Goal: Task Accomplishment & Management: Complete application form

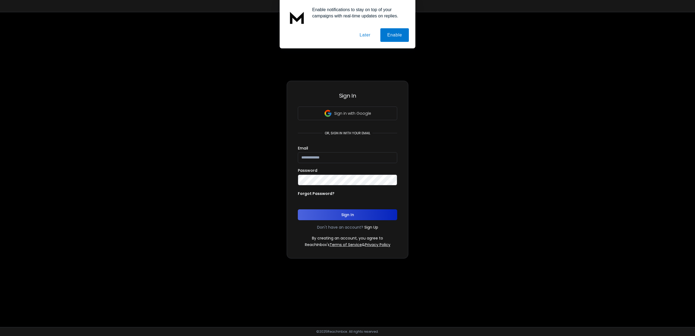
click at [372, 227] on link "Sign Up" at bounding box center [372, 226] width 14 height 5
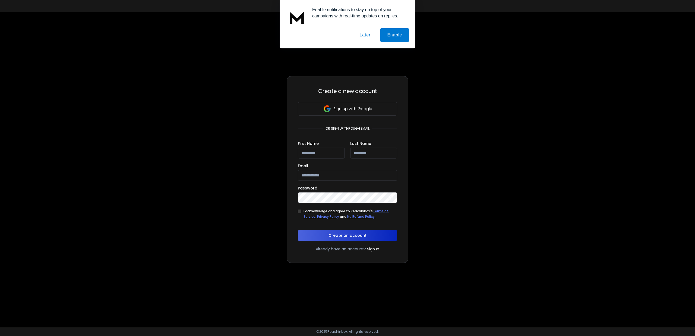
click at [365, 35] on button "Later" at bounding box center [365, 35] width 24 height 14
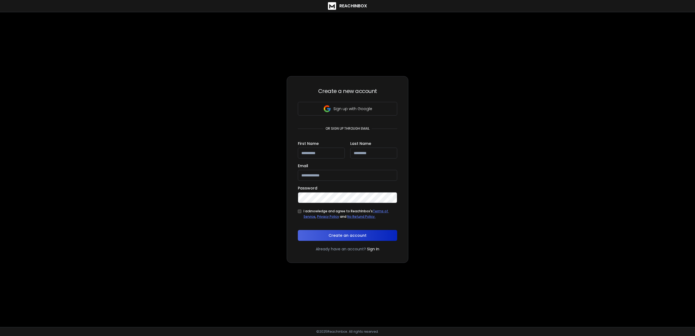
click at [307, 154] on input "text" at bounding box center [321, 152] width 47 height 11
type input "*****"
type input "******"
type input "**********"
click at [397, 192] on div at bounding box center [397, 192] width 0 height 0
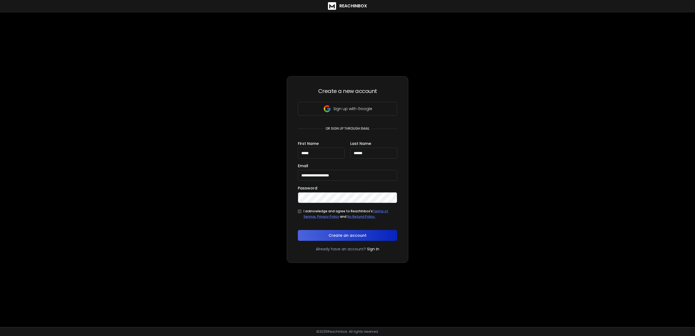
click at [281, 200] on div "**********" at bounding box center [347, 169] width 695 height 293
click at [341, 237] on button "Create an account" at bounding box center [347, 235] width 99 height 11
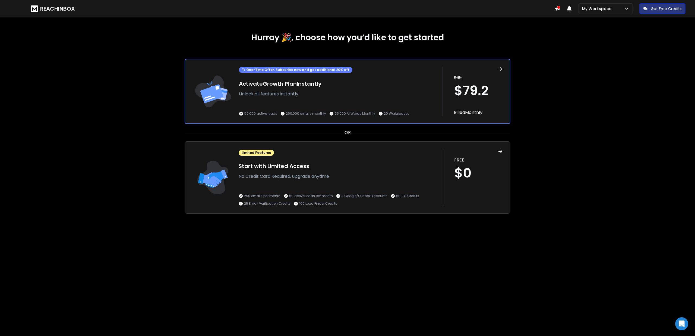
click at [279, 96] on p "Unlock all features instantly" at bounding box center [338, 94] width 198 height 7
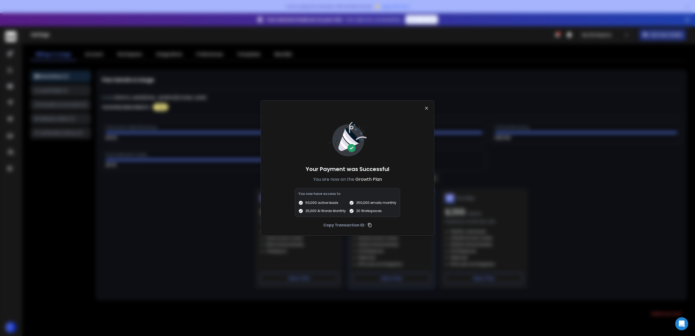
click at [370, 225] on icon at bounding box center [370, 225] width 4 height 4
click at [429, 108] on icon at bounding box center [427, 108] width 4 height 4
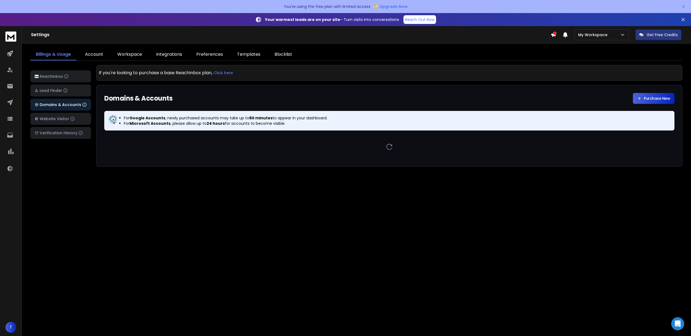
click at [56, 109] on button "Domains & Accounts" at bounding box center [60, 105] width 61 height 12
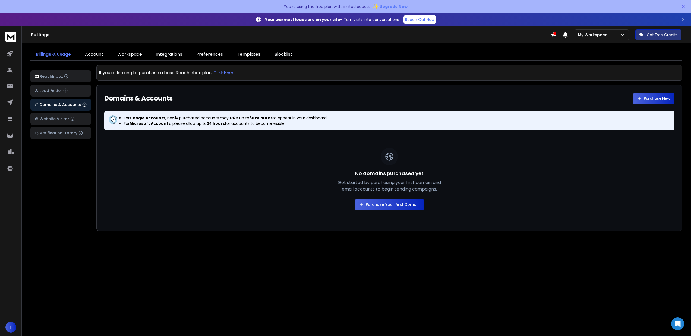
click at [90, 53] on link "Account" at bounding box center [94, 54] width 29 height 11
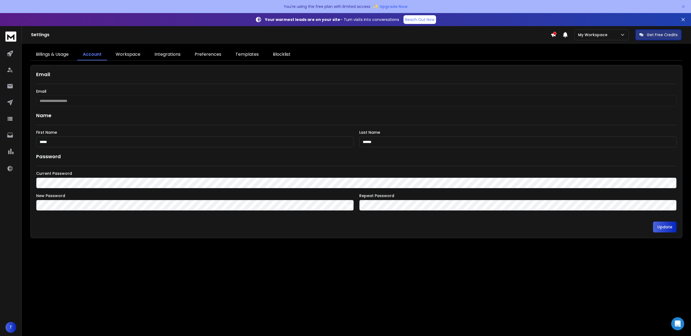
click at [167, 52] on link "Integrations" at bounding box center [167, 54] width 37 height 11
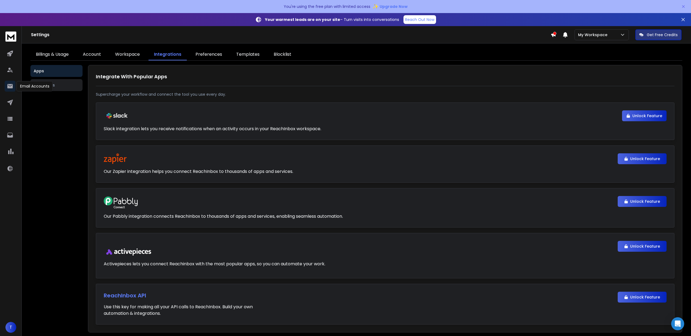
click at [10, 87] on icon at bounding box center [9, 86] width 5 height 4
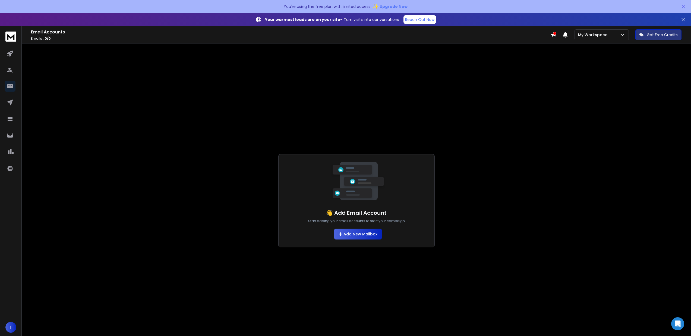
click at [352, 232] on button "Add New Mailbox" at bounding box center [358, 233] width 48 height 11
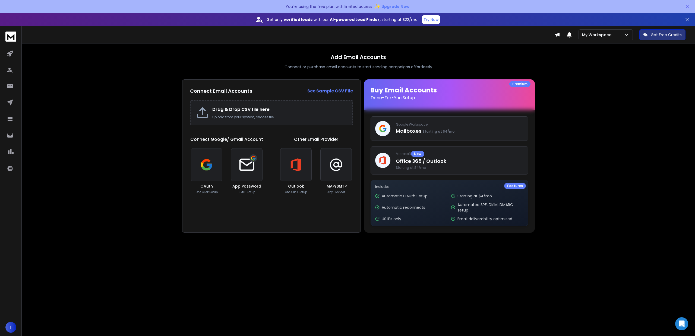
click at [202, 164] on icon at bounding box center [206, 164] width 11 height 11
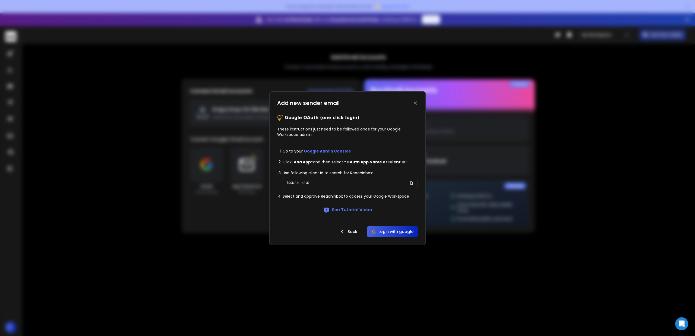
click at [413, 183] on icon at bounding box center [411, 183] width 3 height 4
click at [414, 103] on icon at bounding box center [415, 102] width 5 height 5
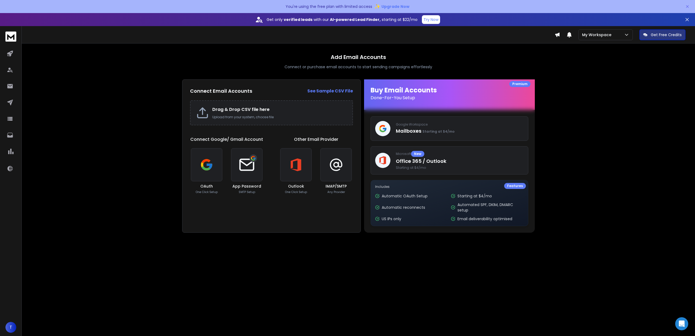
click at [245, 177] on div at bounding box center [247, 164] width 32 height 33
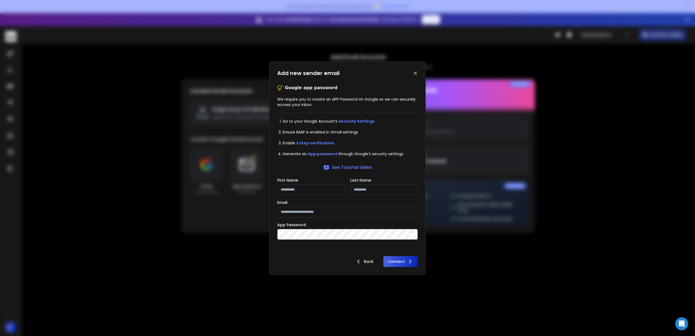
click at [415, 72] on icon at bounding box center [415, 73] width 5 height 5
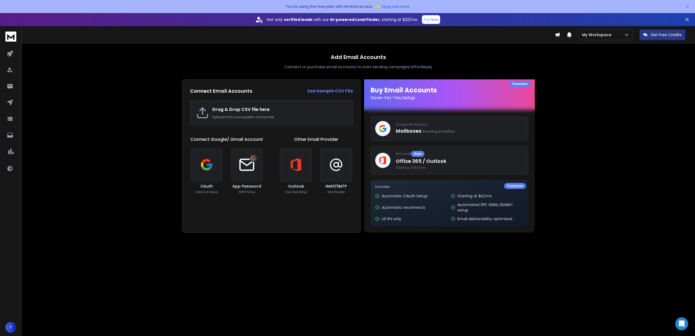
click at [205, 167] on icon at bounding box center [206, 168] width 9 height 5
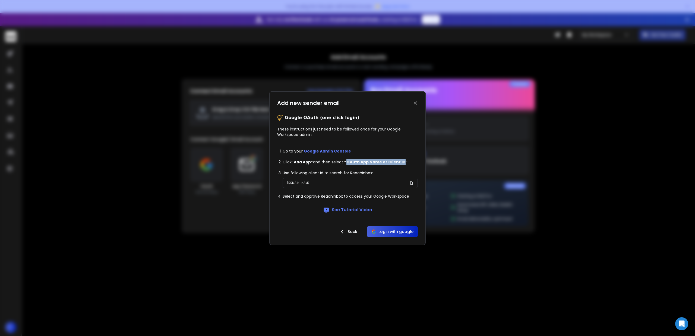
drag, startPoint x: 347, startPoint y: 162, endPoint x: 403, endPoint y: 161, distance: 55.2
click at [403, 161] on strong "“OAuth App Name or Client ID”" at bounding box center [376, 161] width 64 height 5
copy strong "OAuth App Name or Client ID"
click at [412, 182] on icon at bounding box center [412, 183] width 4 height 4
click at [338, 209] on link "See Tutorial Video" at bounding box center [347, 209] width 49 height 7
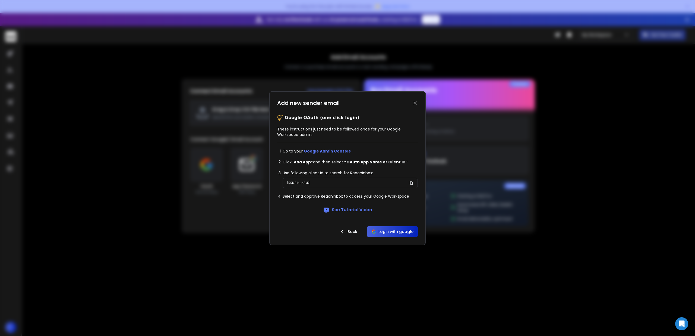
click at [384, 231] on button "Login with google" at bounding box center [392, 231] width 51 height 11
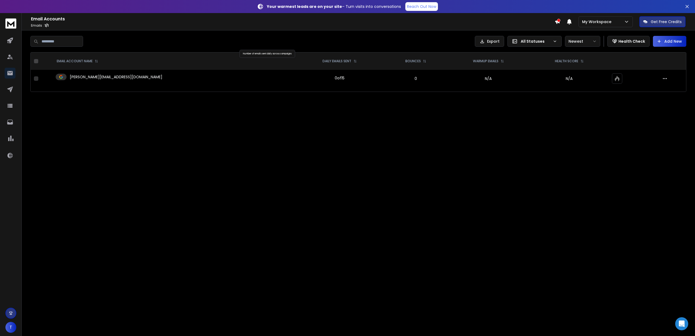
click at [323, 60] on p "DAILY EMAILS SENT" at bounding box center [337, 61] width 29 height 4
click at [663, 80] on icon at bounding box center [665, 78] width 5 height 5
click at [660, 99] on div "Mailbox Settings" at bounding box center [660, 98] width 43 height 9
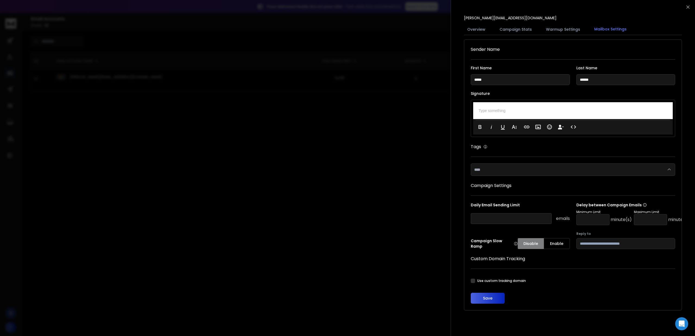
drag, startPoint x: 490, startPoint y: 219, endPoint x: 467, endPoint y: 218, distance: 22.9
click at [467, 218] on div "Sender Name First Name ***** Last Name ****** Signature Type something Clear Fo…" at bounding box center [573, 174] width 218 height 271
type input "**"
click at [539, 197] on form "First Name ***** Last Name ****** Signature Type something Clear Formatting Fon…" at bounding box center [573, 184] width 205 height 237
click at [591, 244] on input "text" at bounding box center [626, 243] width 99 height 11
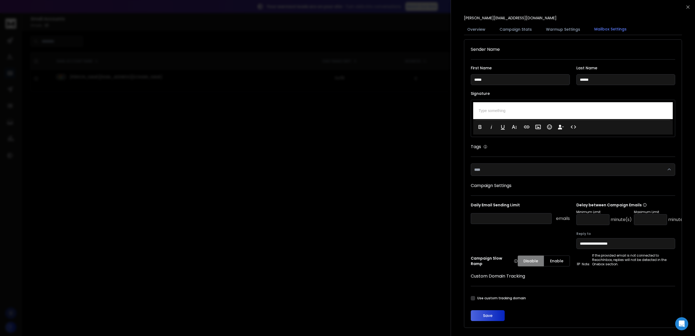
type input "**********"
click at [553, 277] on h1 "Custom Domain Tracking" at bounding box center [573, 276] width 205 height 7
click at [489, 108] on div "To enrich screen reader interactions, please activate Accessibility in Grammarl…" at bounding box center [573, 110] width 189 height 6
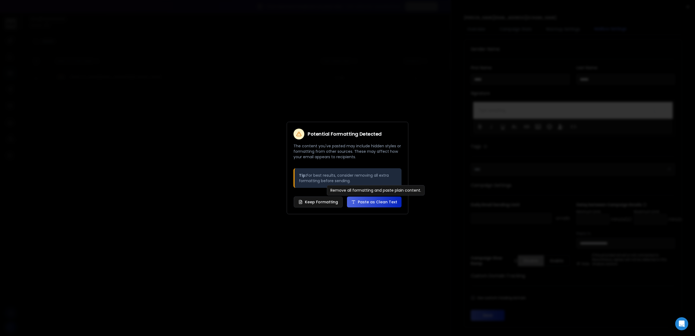
click at [360, 203] on button "Paste as Clean Text" at bounding box center [374, 201] width 55 height 11
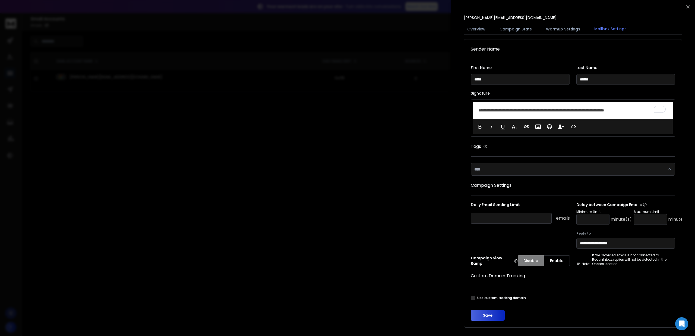
click at [515, 111] on div "**********" at bounding box center [572, 110] width 187 height 6
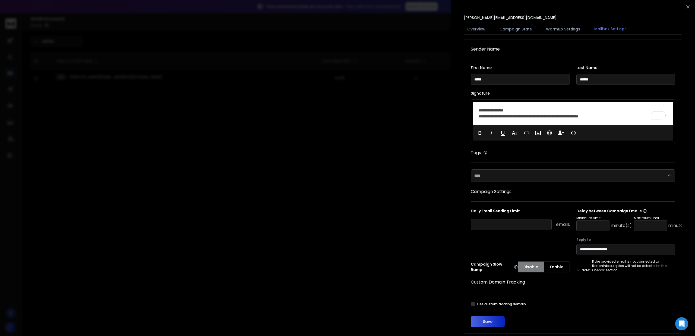
click at [533, 118] on div "**********" at bounding box center [572, 116] width 187 height 6
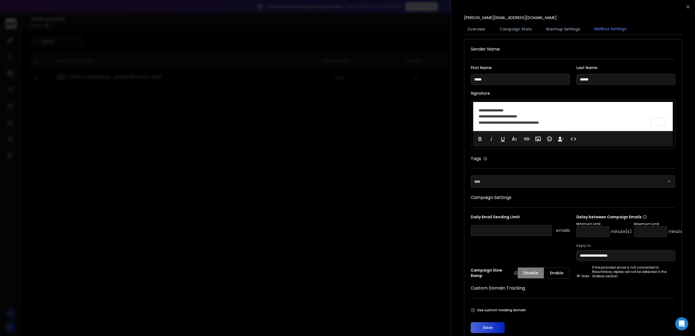
click at [535, 123] on div "**********" at bounding box center [572, 123] width 187 height 6
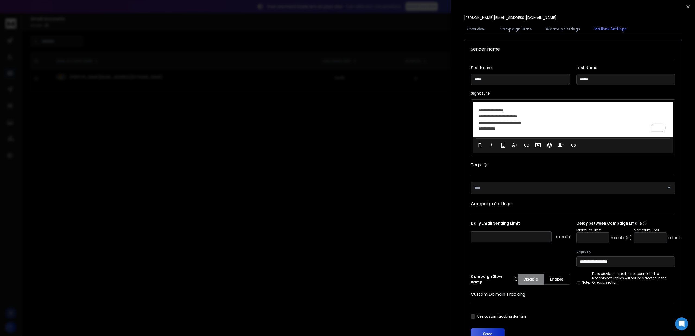
click at [479, 110] on div "**********" at bounding box center [572, 110] width 187 height 6
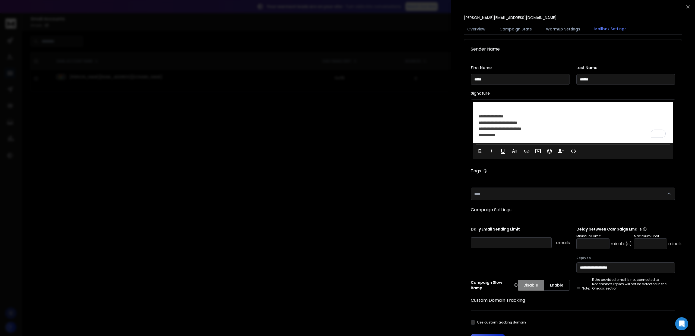
click at [486, 112] on div "To enrich screen reader interactions, please activate Accessibility in Grammarl…" at bounding box center [573, 110] width 189 height 6
click at [541, 153] on icon "button" at bounding box center [538, 151] width 7 height 7
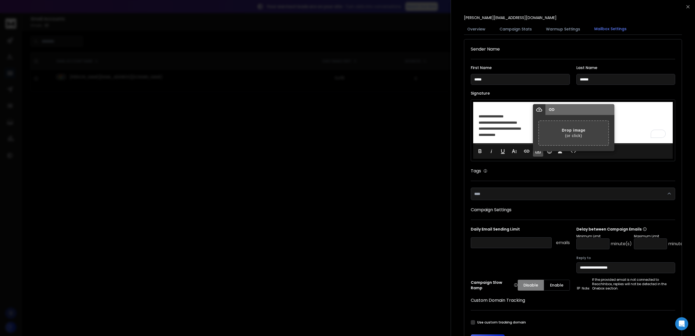
click at [565, 130] on input "file" at bounding box center [435, 133] width 348 height 24
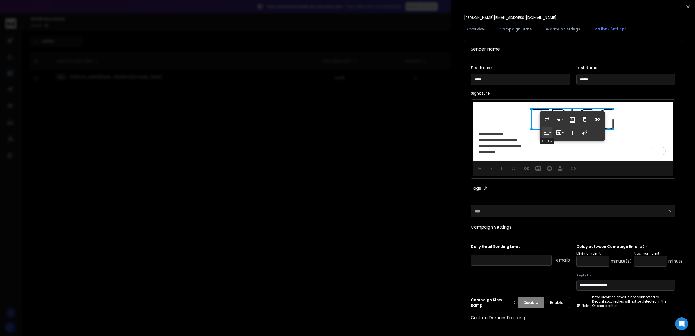
click at [547, 132] on icon "button" at bounding box center [546, 132] width 7 height 7
click at [574, 121] on icon "button" at bounding box center [572, 119] width 5 height 5
click at [555, 121] on button "Align" at bounding box center [560, 119] width 10 height 11
click at [561, 95] on link "Align Left" at bounding box center [565, 91] width 20 height 8
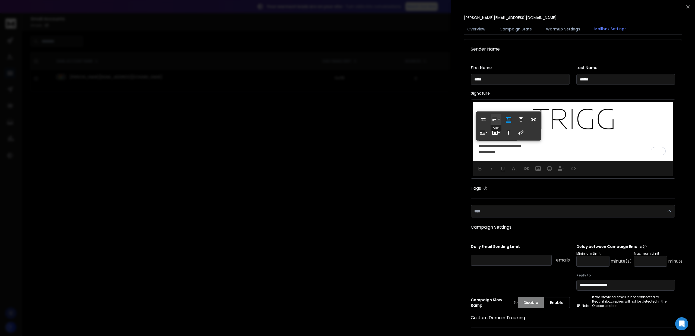
click at [493, 118] on icon "button" at bounding box center [495, 119] width 5 height 3
click at [568, 119] on img "To enrich screen reader interactions, please activate Accessibility in Grammarl…" at bounding box center [573, 119] width 81 height 21
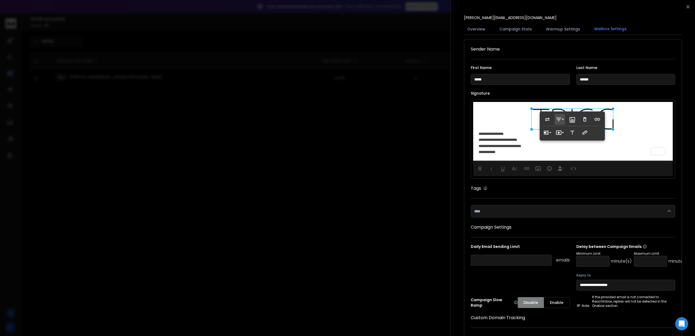
click at [557, 120] on icon "button" at bounding box center [559, 119] width 7 height 7
click at [562, 89] on icon at bounding box center [564, 91] width 7 height 7
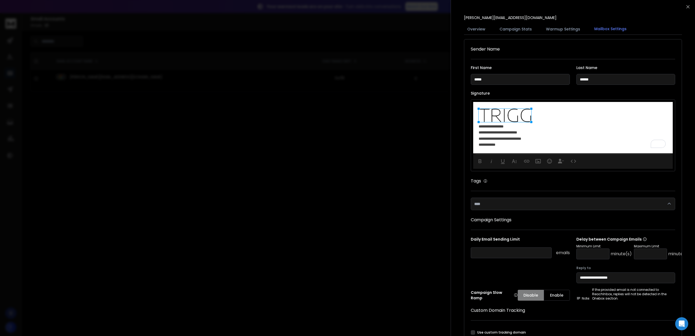
drag, startPoint x: 561, startPoint y: 109, endPoint x: 532, endPoint y: 127, distance: 34.1
click at [504, 145] on div "**********" at bounding box center [572, 145] width 187 height 6
click at [528, 112] on img "To enrich screen reader interactions, please activate Accessibility in Grammarl…" at bounding box center [505, 115] width 53 height 13
click at [569, 141] on div "**********" at bounding box center [572, 139] width 187 height 6
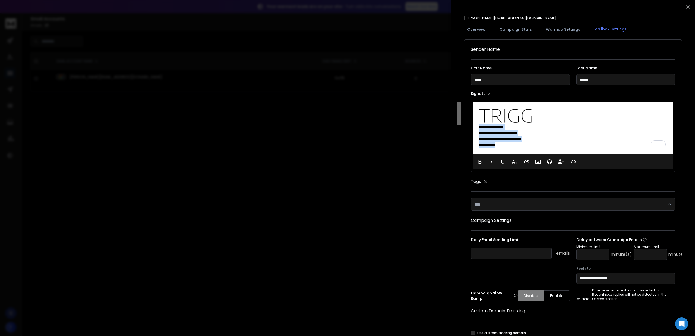
drag, startPoint x: 509, startPoint y: 145, endPoint x: 472, endPoint y: 126, distance: 41.1
click at [472, 126] on div "**********" at bounding box center [573, 136] width 205 height 72
click at [517, 161] on icon "button" at bounding box center [514, 161] width 7 height 7
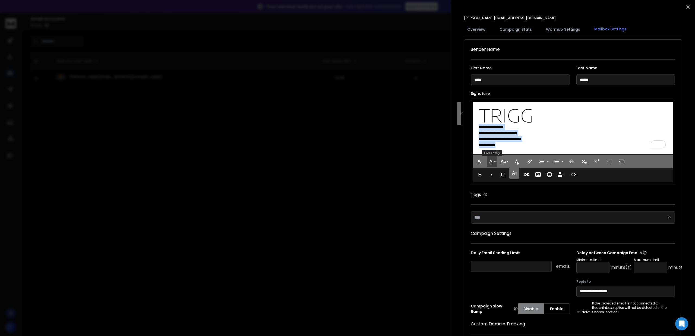
click at [494, 162] on icon "button" at bounding box center [491, 161] width 7 height 7
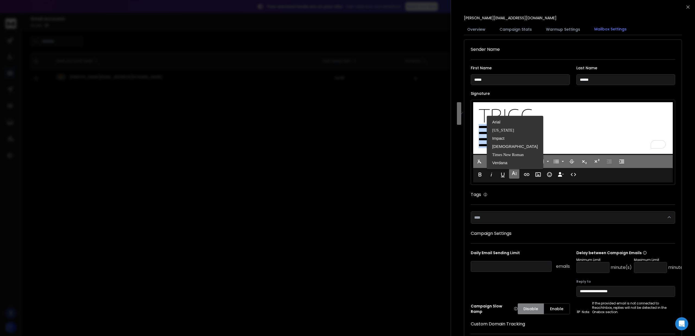
click at [620, 133] on div "**********" at bounding box center [572, 133] width 187 height 6
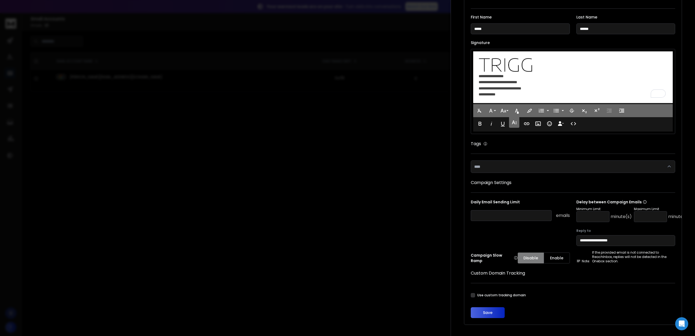
scroll to position [51, 0]
click at [478, 315] on button "Save" at bounding box center [488, 312] width 34 height 11
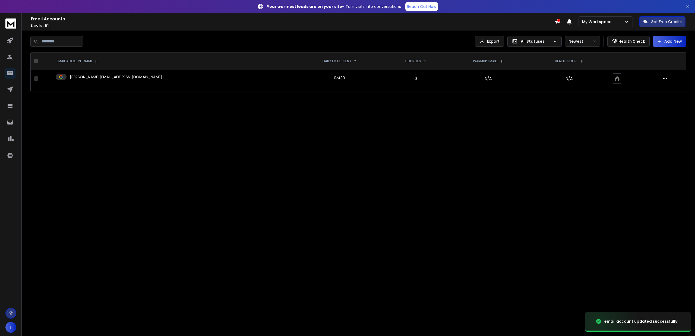
click at [657, 78] on button at bounding box center [666, 78] width 36 height 9
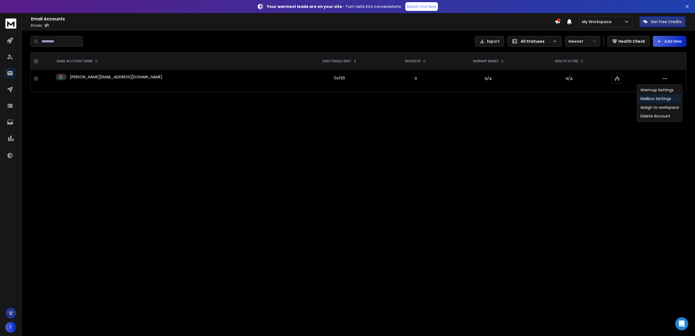
click at [658, 98] on div "Mailbox Settings" at bounding box center [660, 98] width 43 height 9
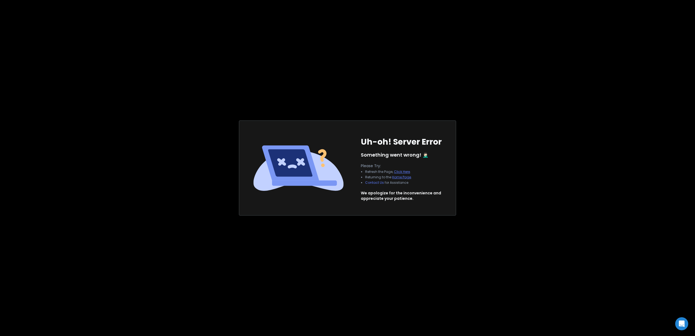
click at [398, 172] on link "Click Here" at bounding box center [402, 171] width 16 height 5
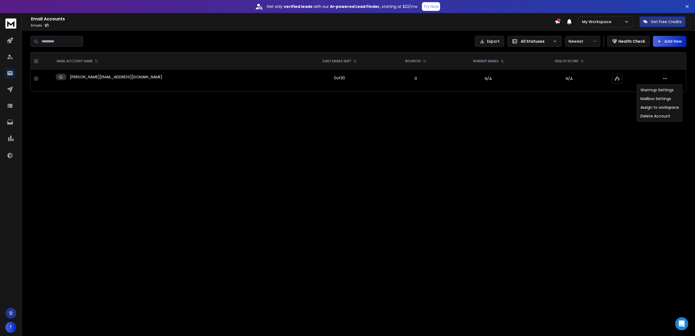
click at [663, 78] on icon at bounding box center [665, 78] width 5 height 5
click at [656, 97] on div "Mailbox Settings" at bounding box center [660, 98] width 43 height 9
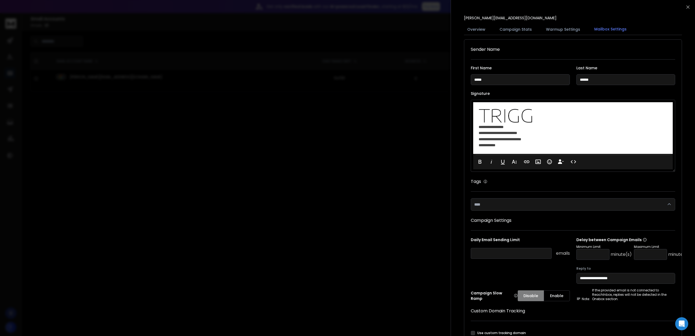
click at [500, 116] on img at bounding box center [506, 116] width 54 height 14
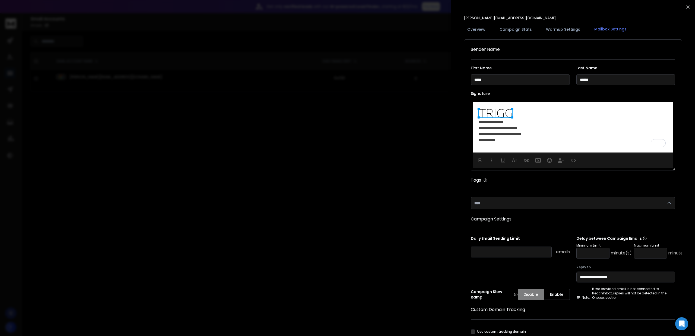
drag, startPoint x: 532, startPoint y: 109, endPoint x: 512, endPoint y: 120, distance: 22.8
click at [562, 109] on div "To enrich screen reader interactions, please activate Accessibility in Grammarl…" at bounding box center [573, 113] width 189 height 8
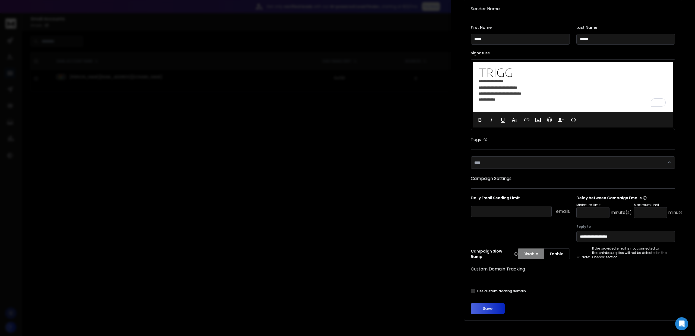
click at [486, 303] on button "Save" at bounding box center [488, 308] width 34 height 11
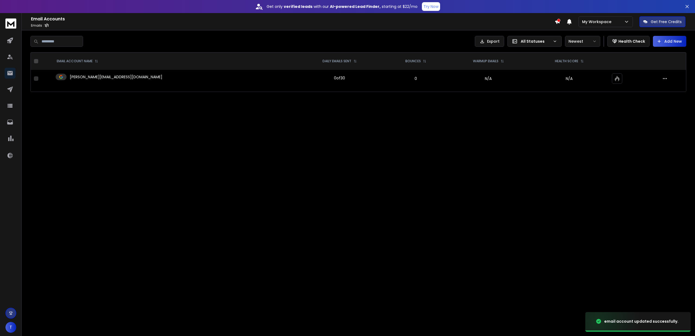
click at [667, 77] on button at bounding box center [666, 78] width 36 height 9
click at [656, 99] on div "Mailbox Settings" at bounding box center [660, 98] width 43 height 9
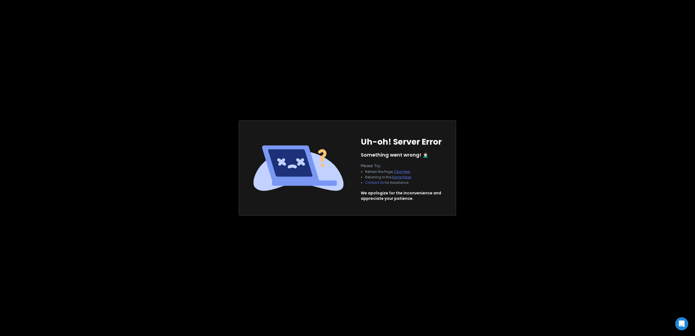
click at [397, 172] on link "Click Here" at bounding box center [402, 171] width 16 height 5
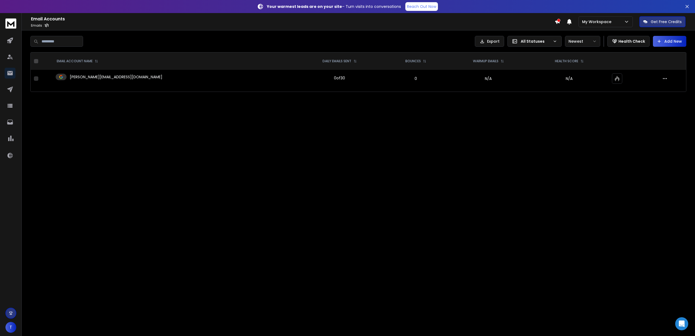
click at [309, 183] on div "Your warmest leads are on your site – Turn visits into conversations Reach Out …" at bounding box center [347, 168] width 695 height 336
click at [663, 77] on icon at bounding box center [665, 78] width 5 height 5
click at [656, 90] on div "Warmup Settings" at bounding box center [660, 90] width 43 height 9
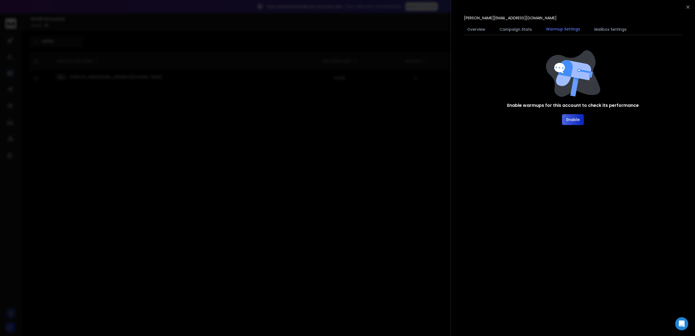
click at [573, 121] on button "Enable" at bounding box center [573, 119] width 22 height 11
click at [615, 27] on button "Mailbox Settings" at bounding box center [610, 29] width 39 height 12
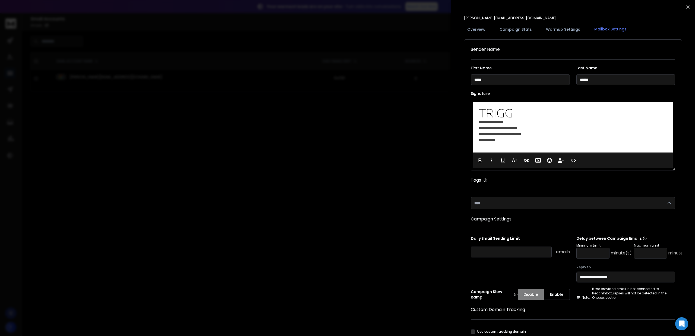
click at [557, 30] on button "Warmup Settings" at bounding box center [563, 29] width 41 height 12
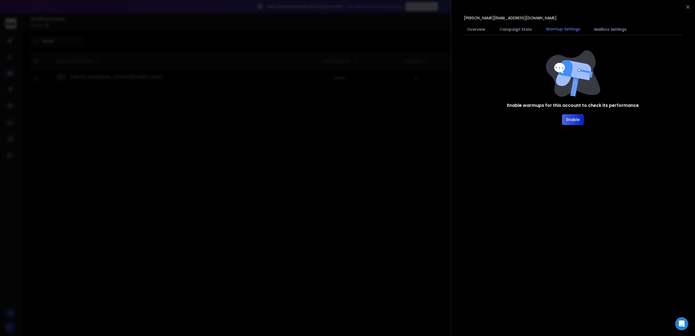
click at [518, 30] on button "Campaign Stats" at bounding box center [516, 29] width 39 height 12
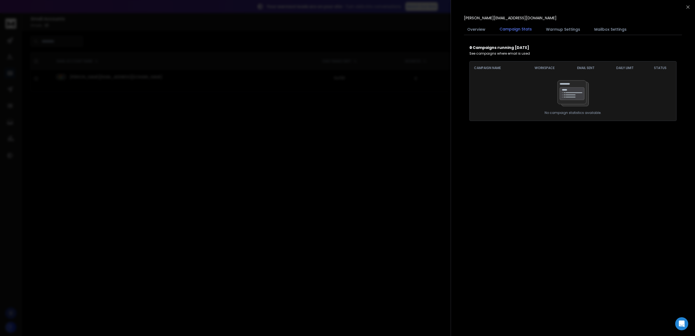
click at [482, 28] on button "Overview" at bounding box center [476, 29] width 25 height 12
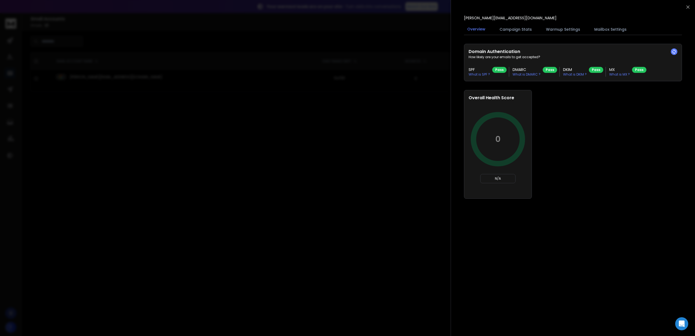
click at [561, 29] on button "Warmup Settings" at bounding box center [563, 29] width 41 height 12
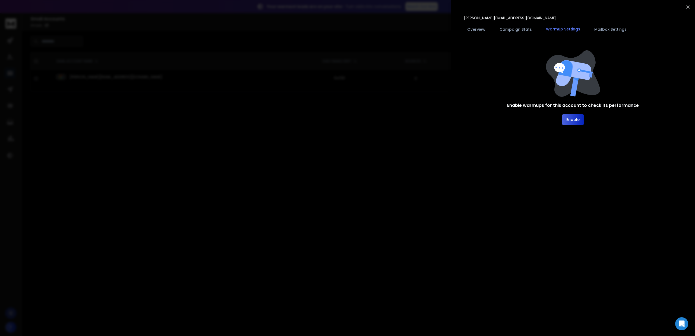
click at [566, 119] on button "Enable" at bounding box center [573, 119] width 22 height 11
click at [600, 24] on div "[PERSON_NAME][EMAIL_ADDRESS][DOMAIN_NAME] Overview Campaign Stats Warmup Settin…" at bounding box center [573, 70] width 231 height 127
click at [599, 27] on button "Mailbox Settings" at bounding box center [610, 29] width 39 height 12
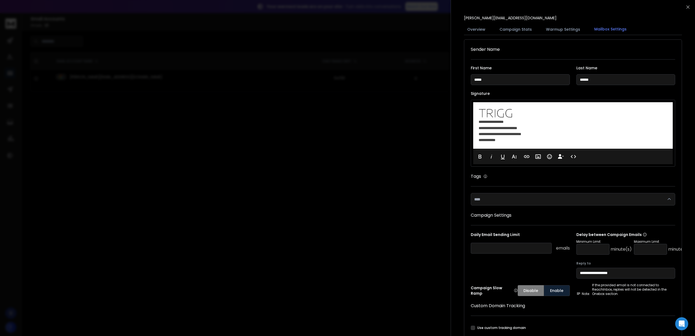
click at [552, 292] on button "Enable" at bounding box center [557, 290] width 26 height 11
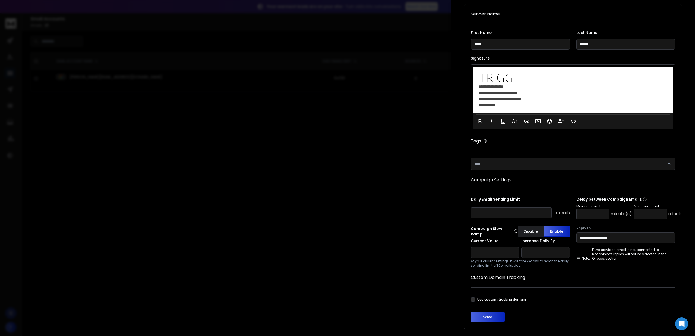
scroll to position [48, 0]
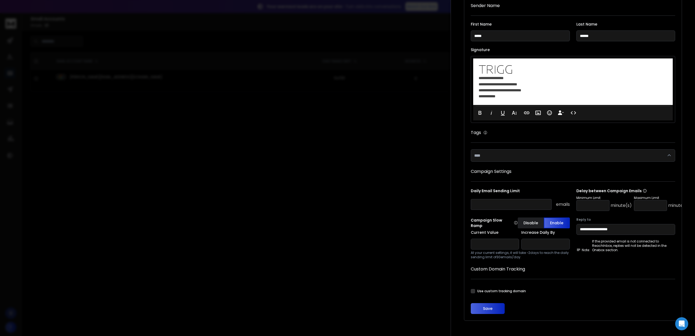
click at [493, 304] on button "Save" at bounding box center [488, 308] width 34 height 11
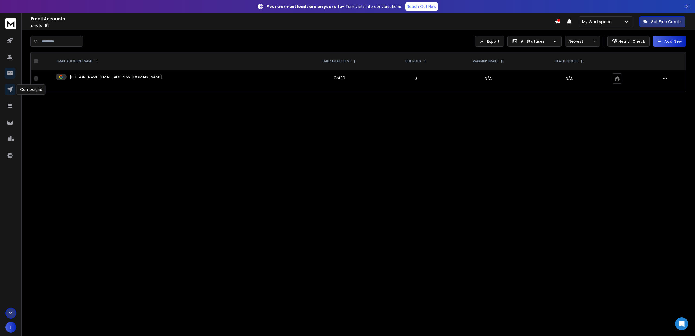
click at [11, 89] on icon at bounding box center [10, 89] width 6 height 6
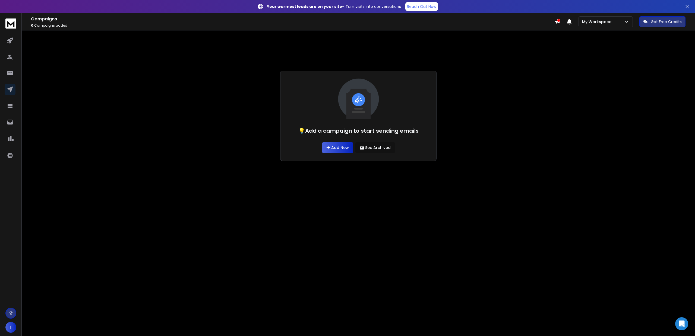
click at [337, 147] on link "Add New" at bounding box center [337, 147] width 31 height 11
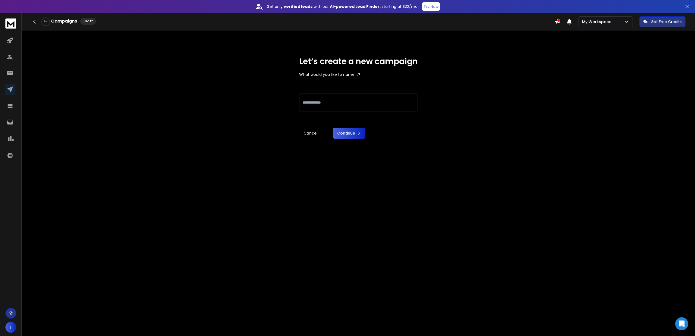
click at [317, 102] on input at bounding box center [358, 102] width 119 height 18
type input "*"
click at [303, 105] on input "**********" at bounding box center [358, 102] width 119 height 18
click at [325, 102] on input "**********" at bounding box center [358, 102] width 119 height 18
drag, startPoint x: 331, startPoint y: 102, endPoint x: 293, endPoint y: 102, distance: 38.8
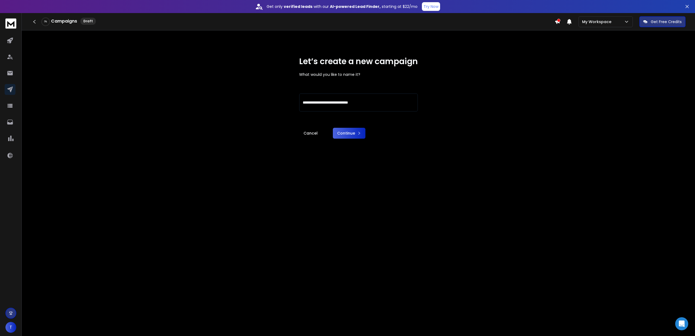
click at [293, 102] on div "**********" at bounding box center [347, 75] width 695 height 125
click at [341, 103] on input "**********" at bounding box center [358, 102] width 119 height 18
type input "**********"
click at [346, 130] on button "Continue" at bounding box center [349, 133] width 33 height 11
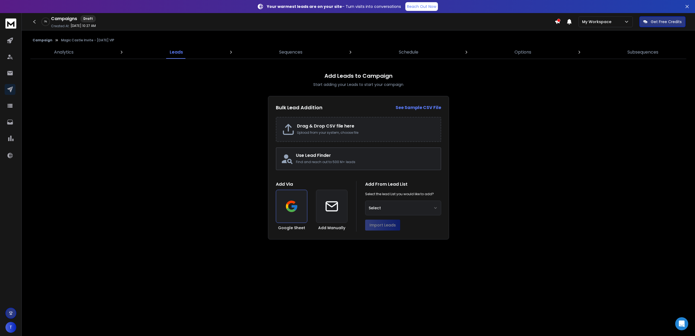
click at [289, 208] on icon at bounding box center [292, 206] width 14 height 16
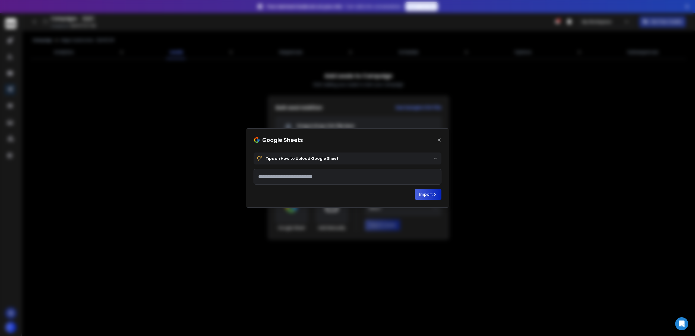
click at [281, 174] on input at bounding box center [348, 177] width 188 height 16
click at [437, 135] on div "Google Sheets Tips on How to Upload Google Sheet Import" at bounding box center [348, 167] width 204 height 79
click at [438, 139] on icon at bounding box center [439, 140] width 4 height 4
